Goal: Task Accomplishment & Management: Manage account settings

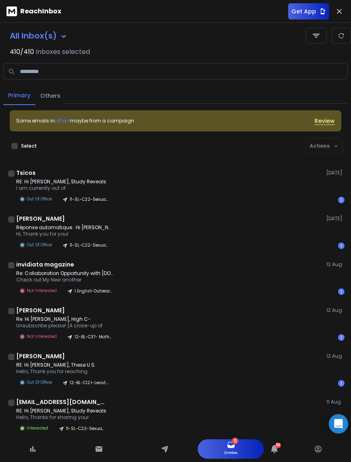
click at [115, 191] on div "RE: Hi [PERSON_NAME], Study Reveals I am currently out of Out Of Office 11-SL-C…" at bounding box center [180, 190] width 328 height 25
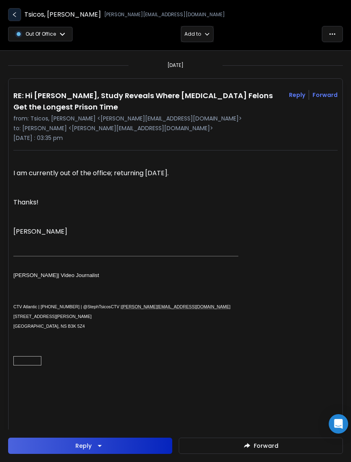
click at [13, 13] on icon at bounding box center [14, 14] width 6 height 6
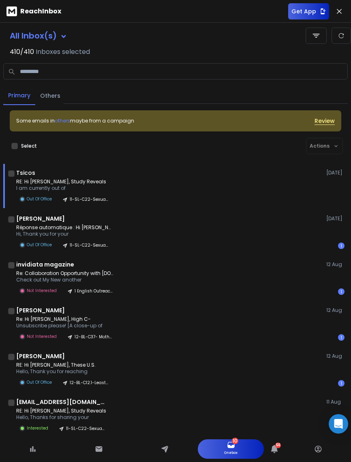
click at [59, 236] on p "Hi, Thank you for your" at bounding box center [64, 234] width 97 height 6
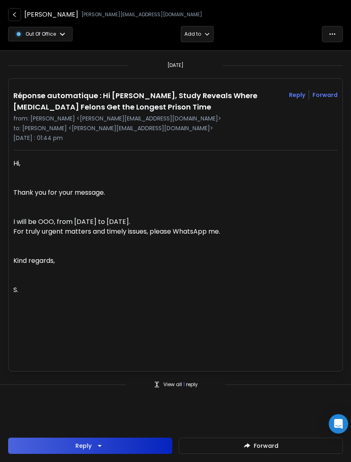
drag, startPoint x: 15, startPoint y: 13, endPoint x: 13, endPoint y: 26, distance: 12.7
click at [15, 13] on icon at bounding box center [14, 14] width 3 height 5
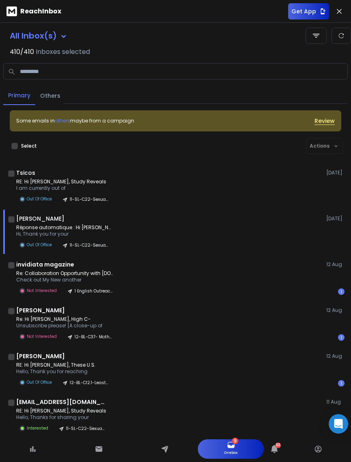
click at [70, 281] on p "Check out My New another" at bounding box center [64, 280] width 97 height 6
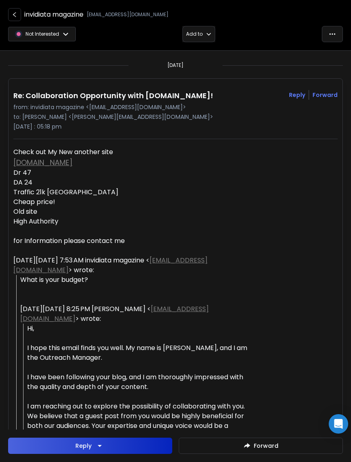
drag, startPoint x: 15, startPoint y: 14, endPoint x: 18, endPoint y: 33, distance: 19.2
click at [15, 14] on icon at bounding box center [14, 14] width 6 height 6
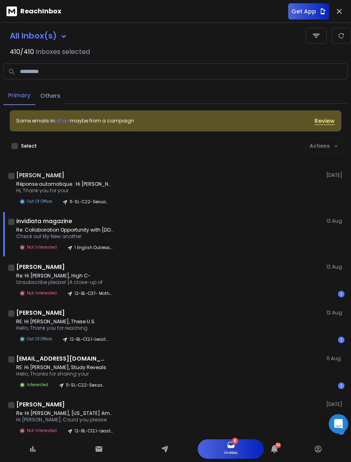
scroll to position [46, 0]
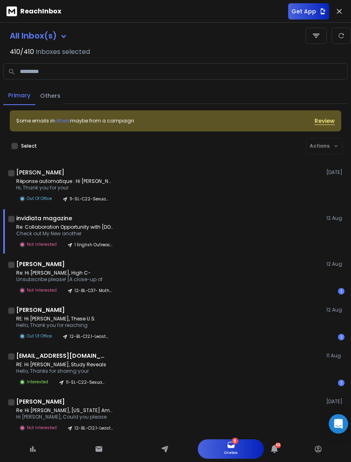
click at [78, 281] on p "Unsubscribe please! [A close-up of" at bounding box center [64, 279] width 97 height 6
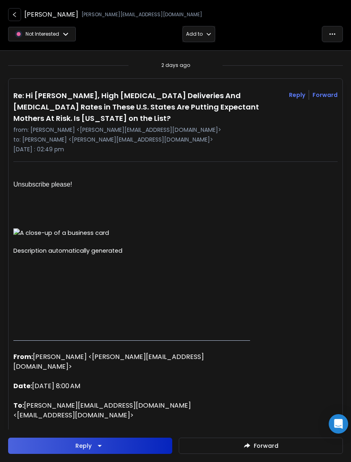
click at [18, 18] on button at bounding box center [14, 14] width 13 height 13
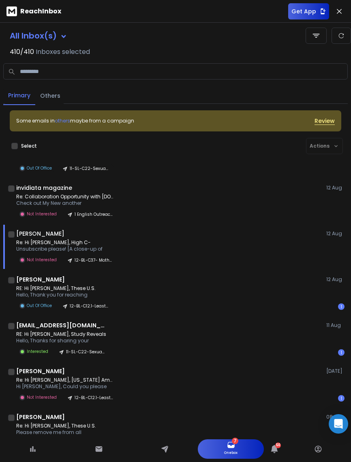
scroll to position [78, 0]
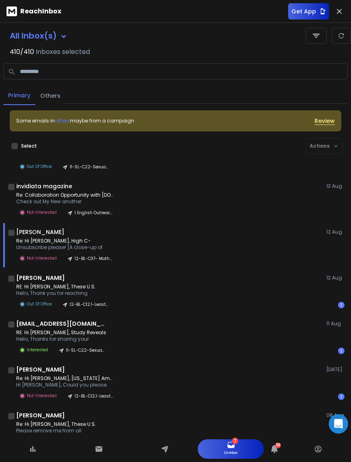
click at [76, 292] on p "Hello, Thank you for reaching" at bounding box center [64, 293] width 97 height 6
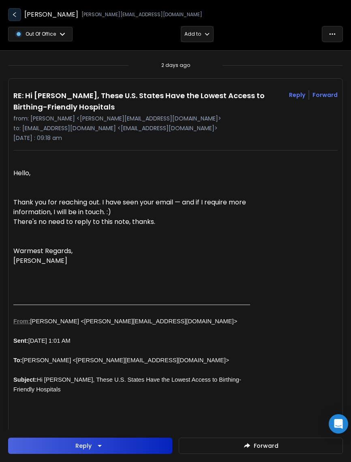
click at [16, 15] on icon at bounding box center [14, 14] width 6 height 6
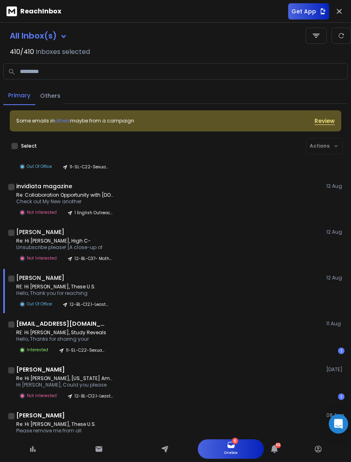
click at [92, 343] on div "RE: Hi [PERSON_NAME], Study Reveals Hello, Thanks for sharing your Interested 1…" at bounding box center [63, 341] width 94 height 25
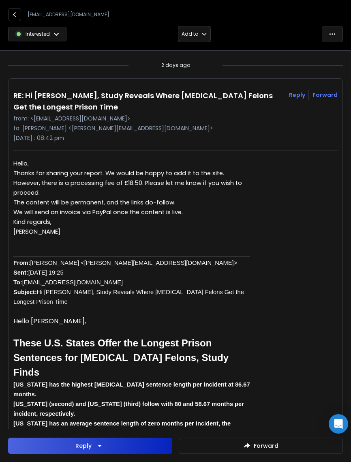
drag, startPoint x: 16, startPoint y: 15, endPoint x: 19, endPoint y: 30, distance: 14.9
click at [16, 15] on icon at bounding box center [14, 14] width 6 height 6
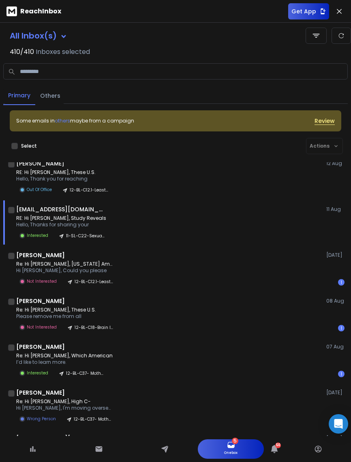
scroll to position [192, 0]
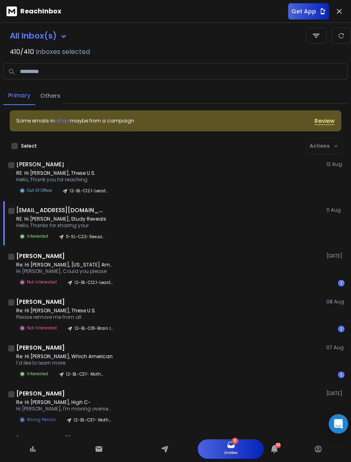
click at [91, 264] on p "Re: Hi [PERSON_NAME], [US_STATE] Among" at bounding box center [64, 265] width 97 height 6
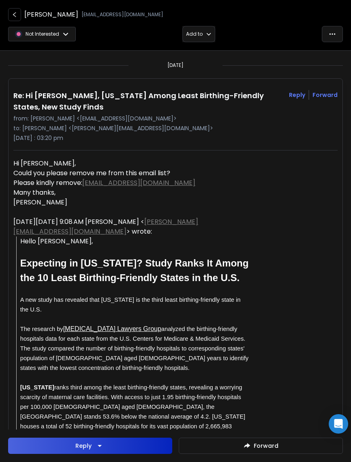
click at [15, 17] on icon at bounding box center [14, 14] width 6 height 6
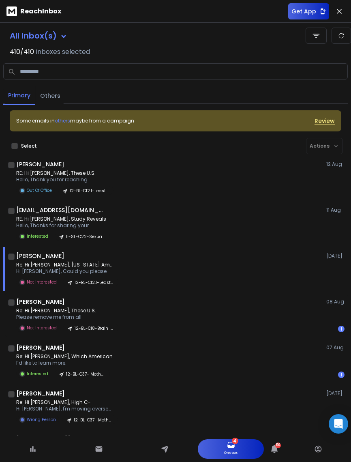
click at [92, 313] on p "Re: Hi [PERSON_NAME], These U.S." at bounding box center [64, 310] width 97 height 6
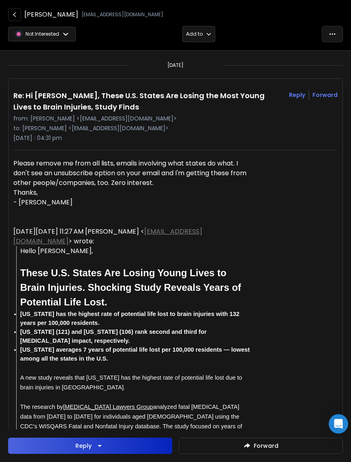
click at [18, 15] on button at bounding box center [14, 14] width 13 height 13
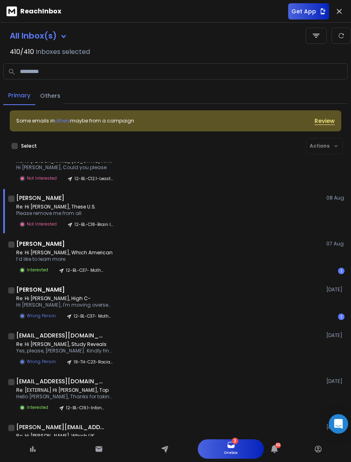
scroll to position [297, 0]
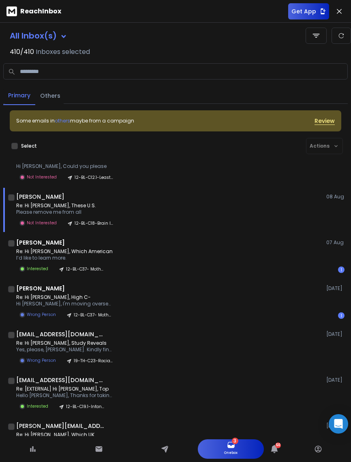
click at [94, 310] on div "12-BL-C37- Mothers at Risk-[US_STATE]" at bounding box center [89, 314] width 55 height 9
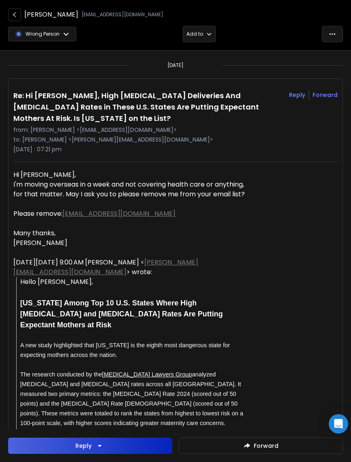
drag, startPoint x: 14, startPoint y: 16, endPoint x: 15, endPoint y: 20, distance: 4.2
click at [14, 16] on icon at bounding box center [14, 14] width 6 height 6
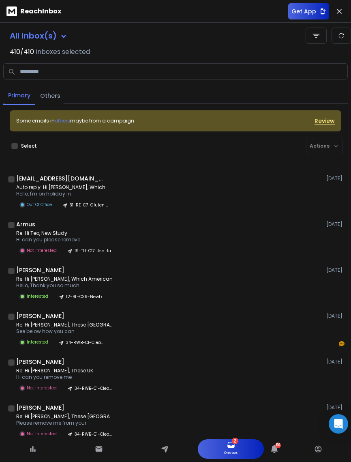
scroll to position [2580, 0]
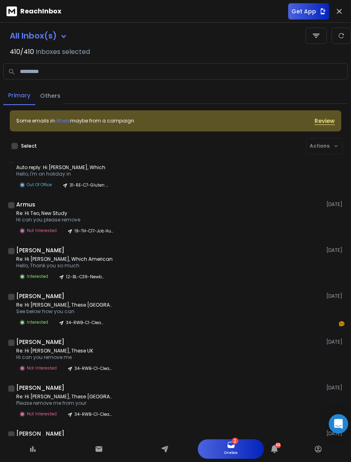
click at [89, 312] on p "See below how you can" at bounding box center [64, 311] width 97 height 6
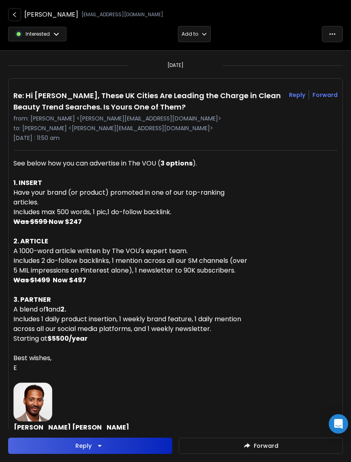
click at [15, 16] on icon at bounding box center [14, 14] width 3 height 5
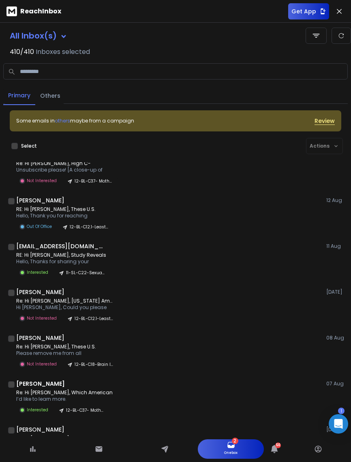
scroll to position [0, 0]
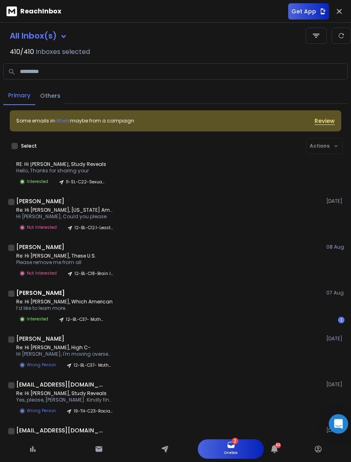
click at [39, 303] on p "Re: Hi [PERSON_NAME], Which American" at bounding box center [64, 301] width 97 height 6
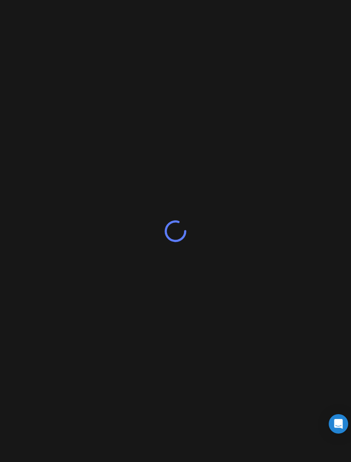
scroll to position [240, 0]
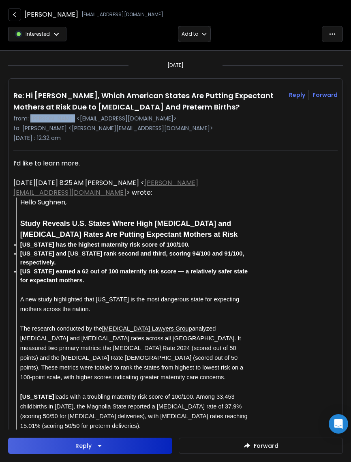
drag, startPoint x: 74, startPoint y: 119, endPoint x: 31, endPoint y: 120, distance: 43.0
click at [31, 120] on p "from: [PERSON_NAME] <[EMAIL_ADDRESS][DOMAIN_NAME]>" at bounding box center [175, 118] width 324 height 8
copy p "[PERSON_NAME]"
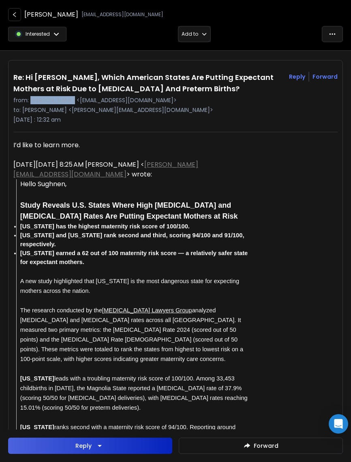
scroll to position [0, 0]
